Goal: Navigation & Orientation: Find specific page/section

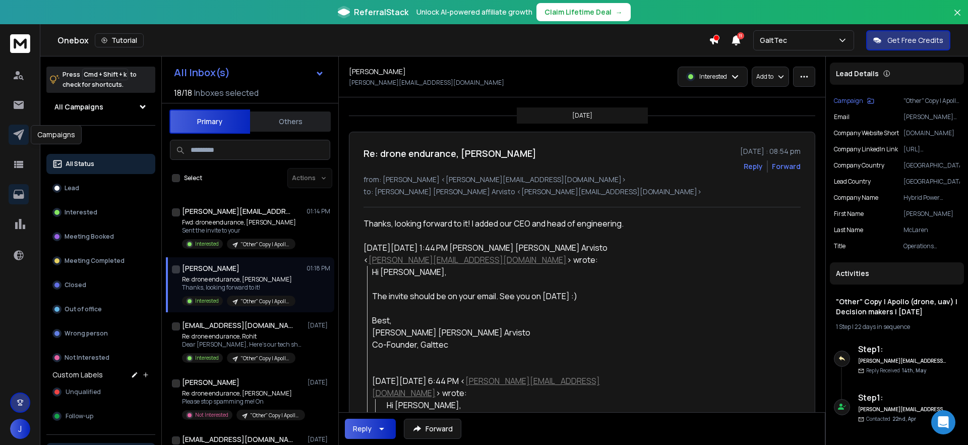
click at [9, 136] on link at bounding box center [19, 135] width 20 height 20
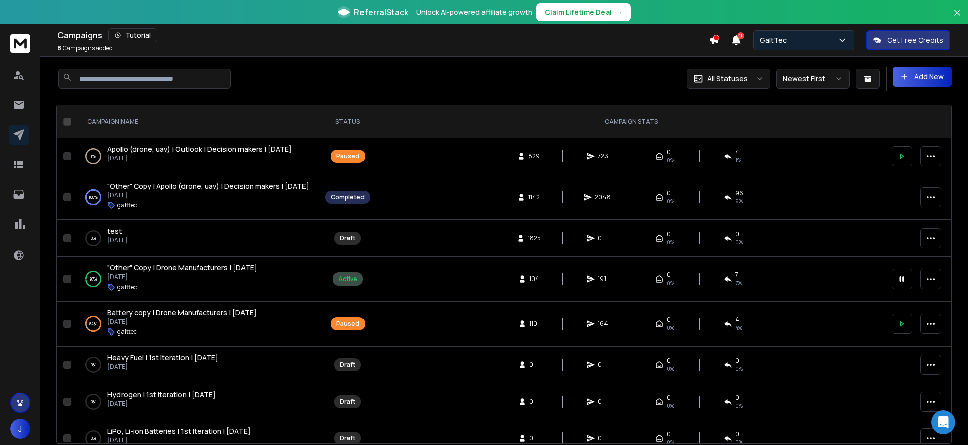
click at [783, 40] on p "GaltTec" at bounding box center [775, 40] width 31 height 10
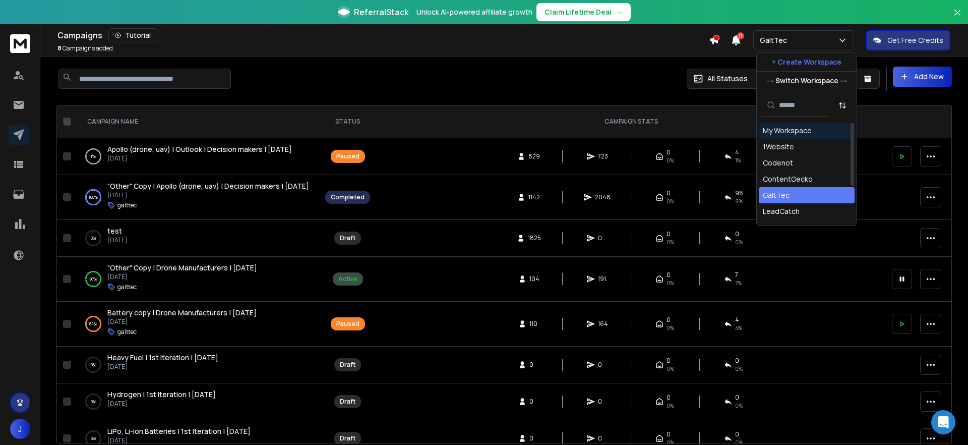
click at [783, 133] on div "My Workspace" at bounding box center [787, 131] width 49 height 10
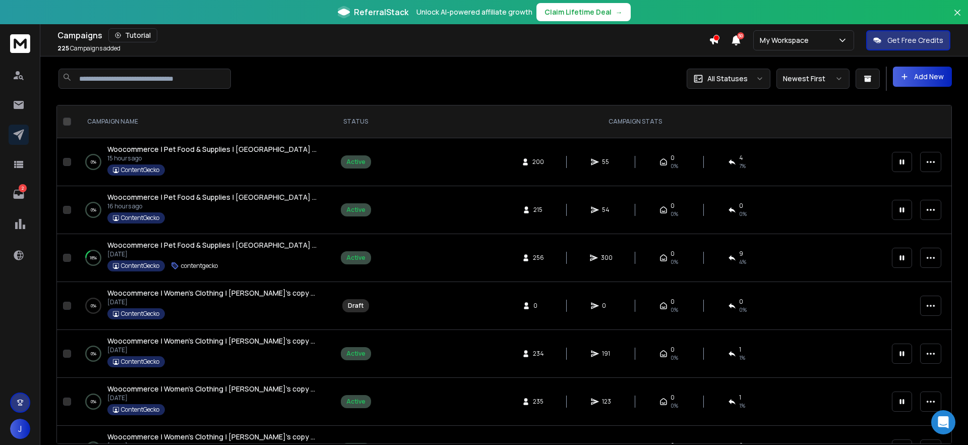
click at [16, 195] on icon at bounding box center [18, 194] width 11 height 9
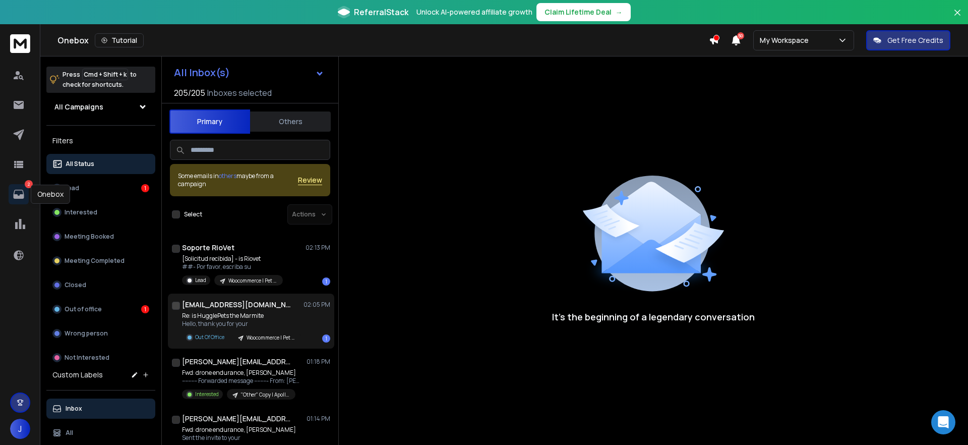
click at [267, 314] on p "Re: is HugglePets the Marmite" at bounding box center [241, 316] width 119 height 8
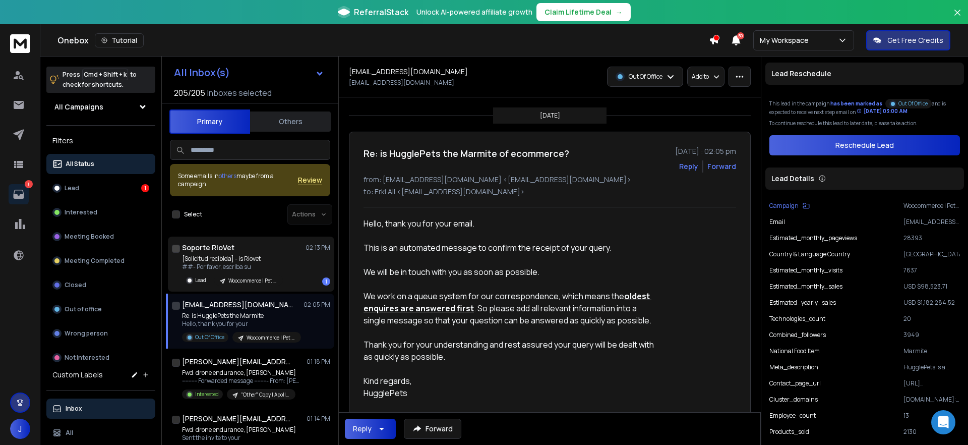
click at [253, 260] on p "[Solicitud recibida] - is Riovet" at bounding box center [232, 259] width 101 height 8
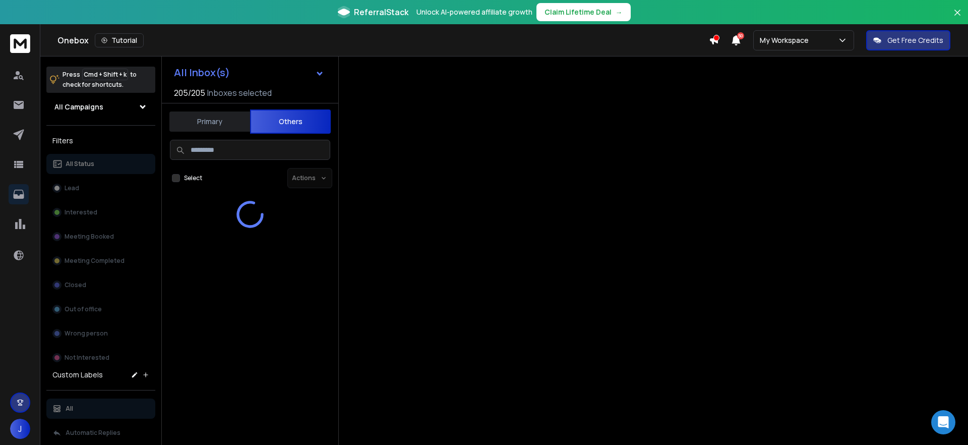
click at [277, 126] on button "Others" at bounding box center [290, 121] width 81 height 24
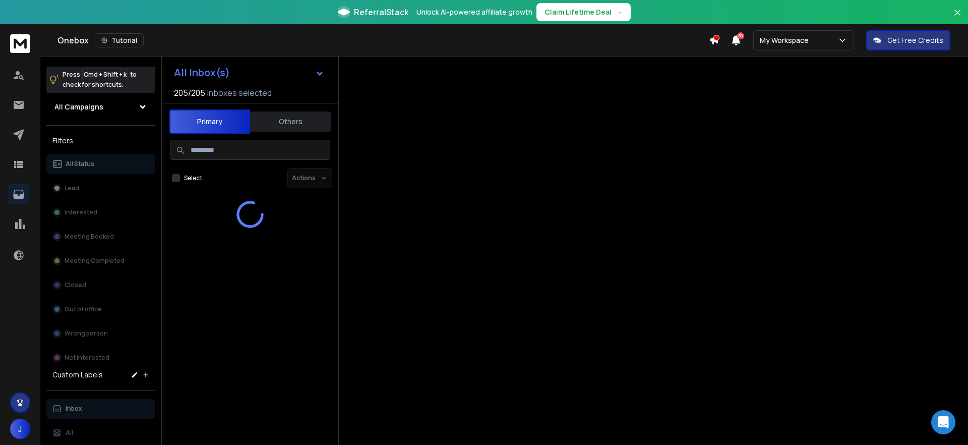
click at [196, 124] on button "Primary" at bounding box center [209, 121] width 81 height 24
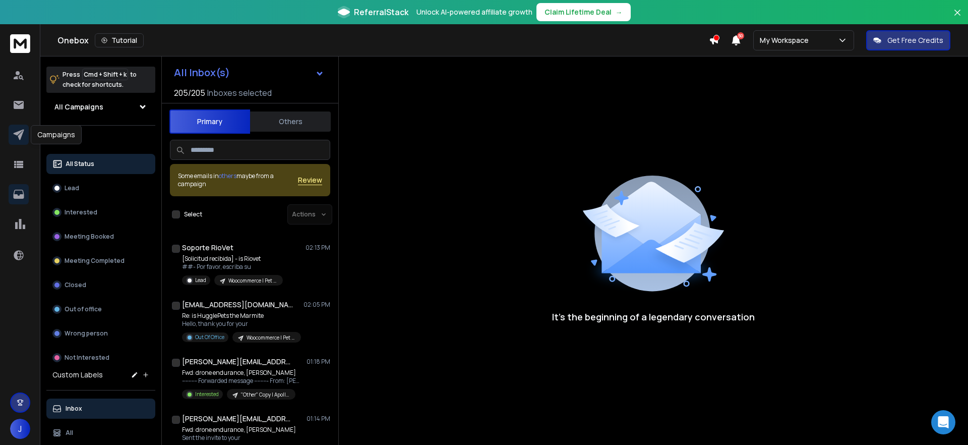
click at [14, 135] on icon at bounding box center [19, 135] width 12 height 12
